Goal: Task Accomplishment & Management: Use online tool/utility

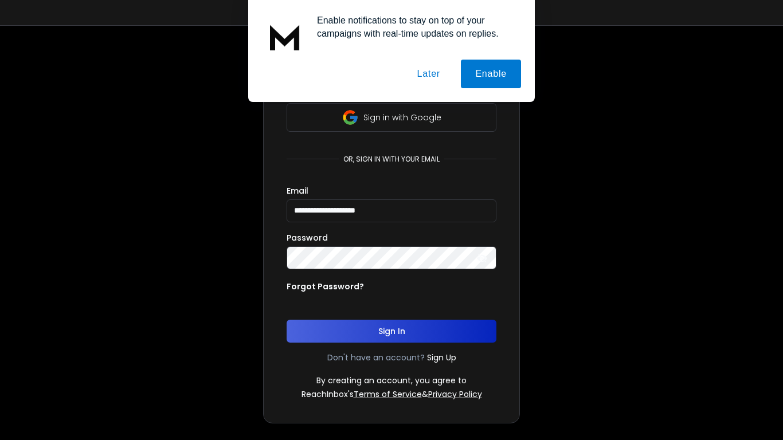
type input "**********"
click at [391, 331] on button "Sign In" at bounding box center [392, 331] width 210 height 23
